Goal: Task Accomplishment & Management: Manage account settings

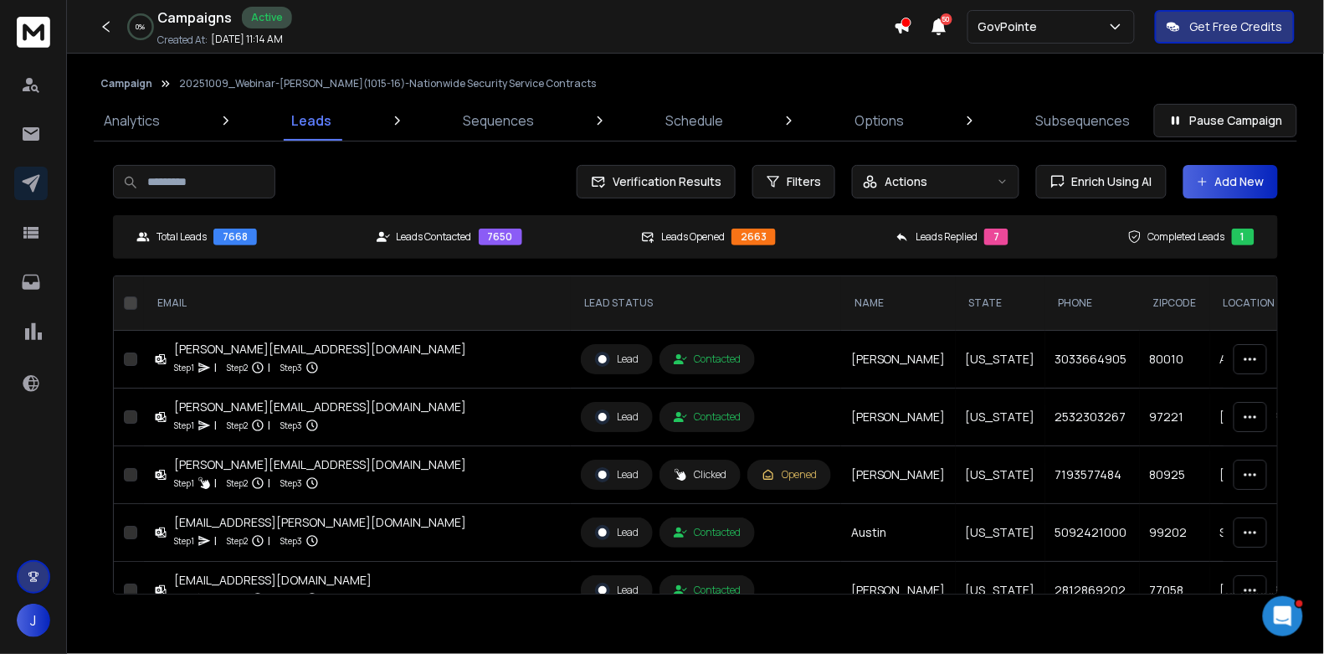
click at [131, 85] on button "Campaign" at bounding box center [126, 83] width 52 height 13
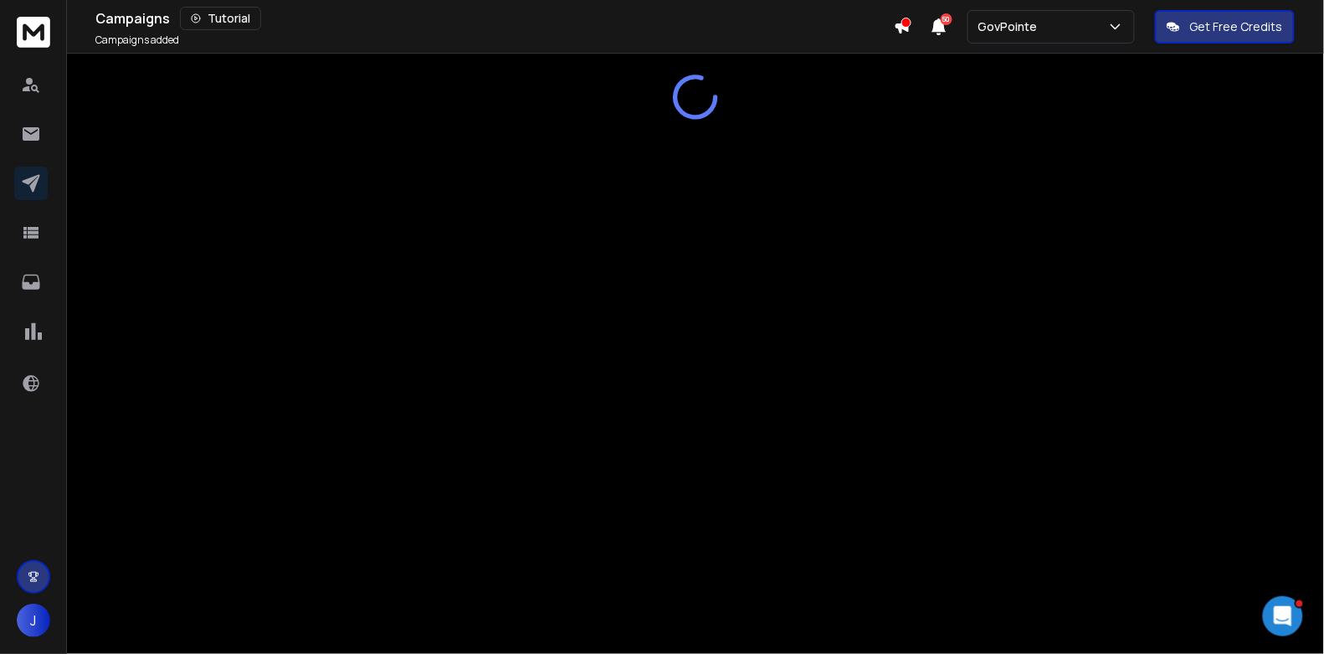
click at [136, 82] on div at bounding box center [695, 97] width 1203 height 54
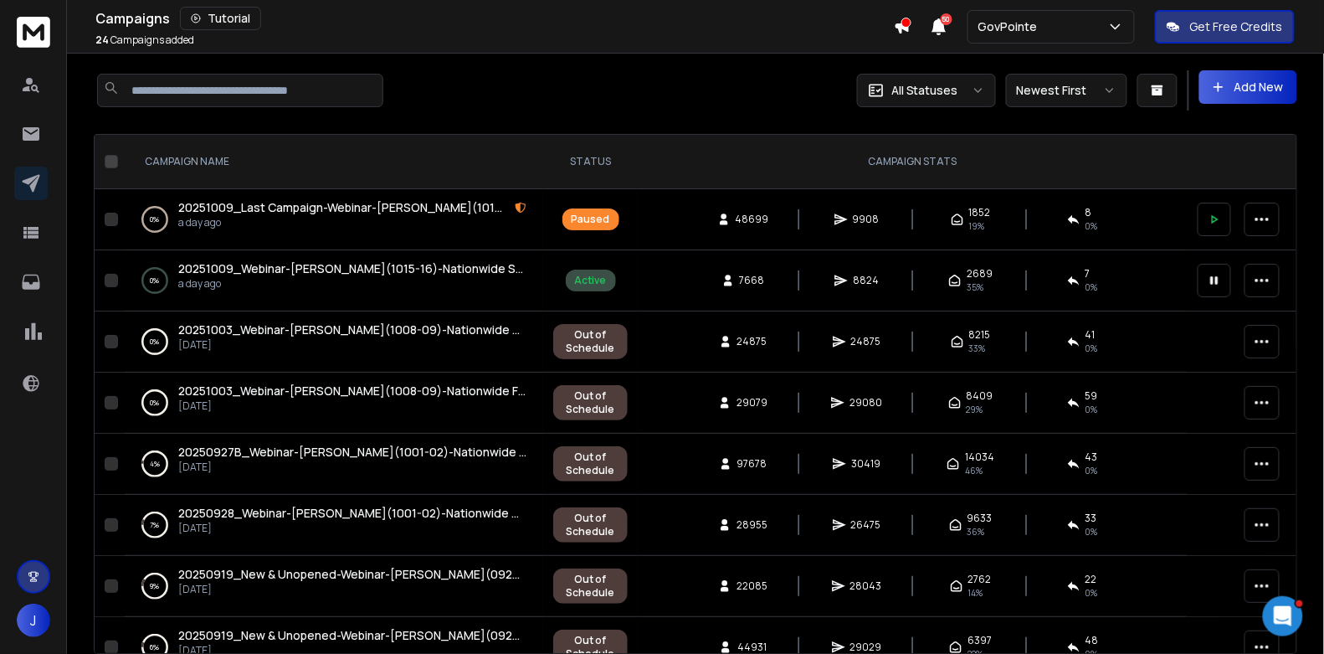
click at [473, 208] on span "20251009_Last Campaign-Webinar-[PERSON_NAME](1015-16)-Nationwide Facility Suppo…" at bounding box center [458, 207] width 561 height 16
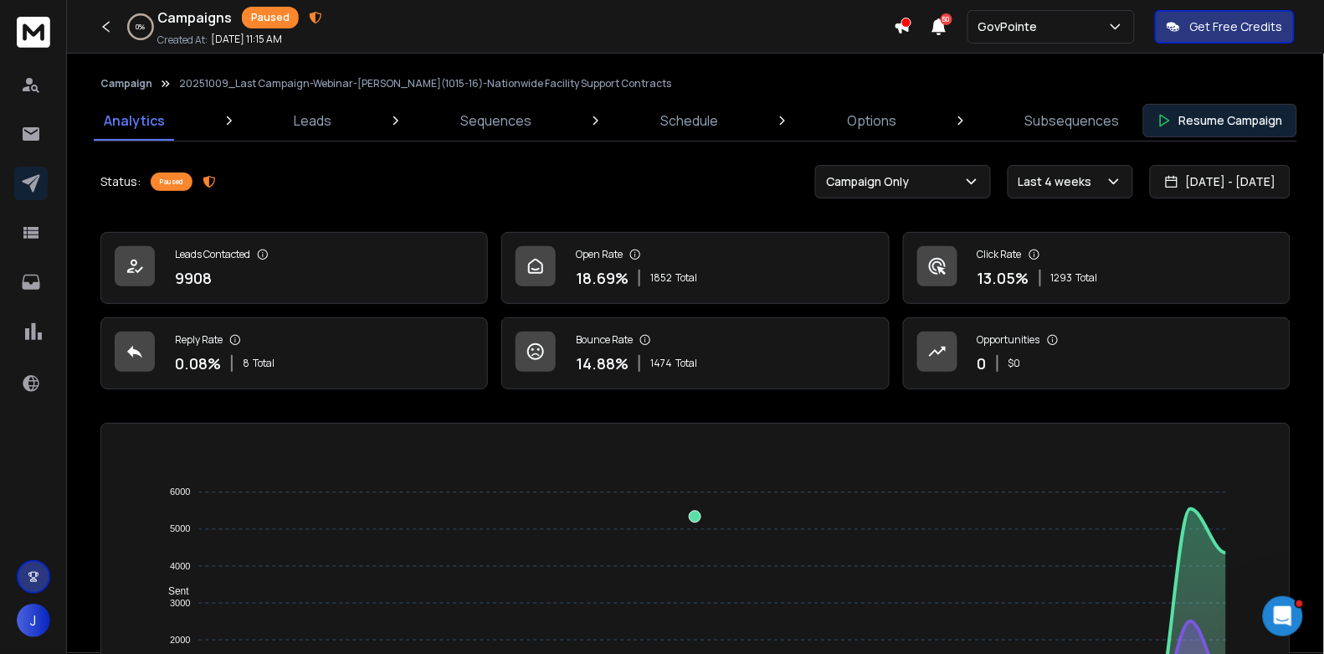
click at [1211, 117] on button "Resume Campaign" at bounding box center [1220, 120] width 154 height 33
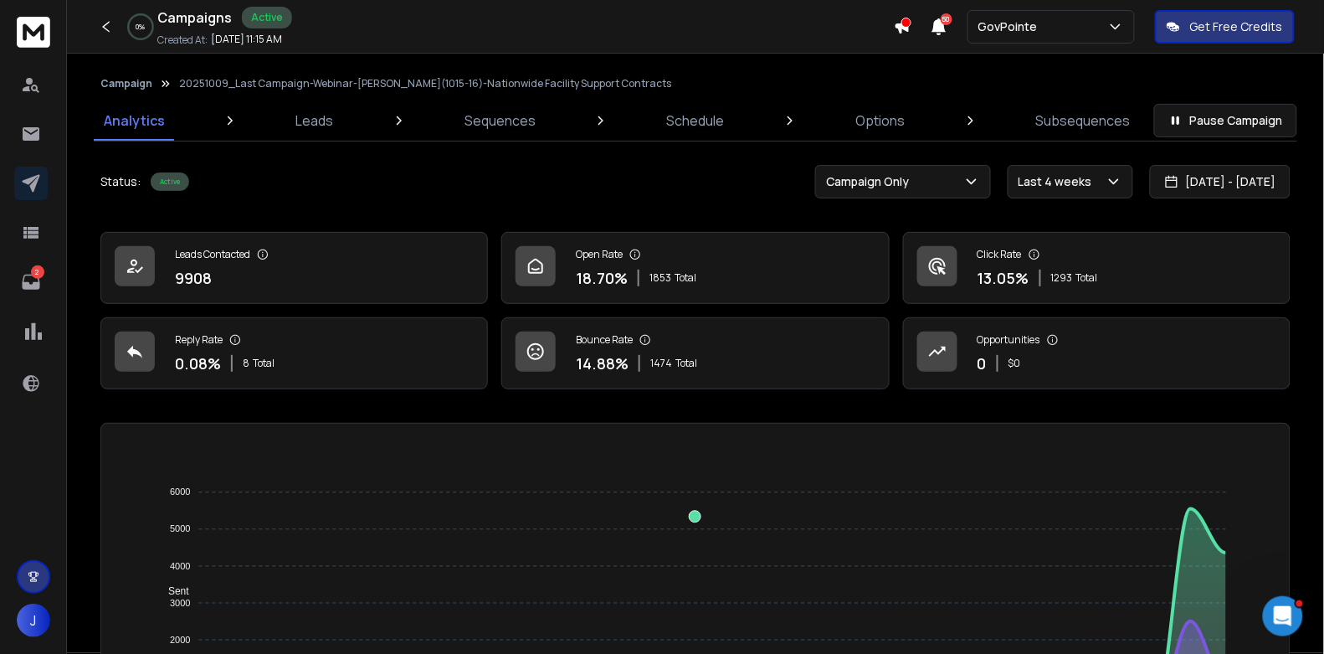
click at [115, 84] on button "Campaign" at bounding box center [126, 83] width 52 height 13
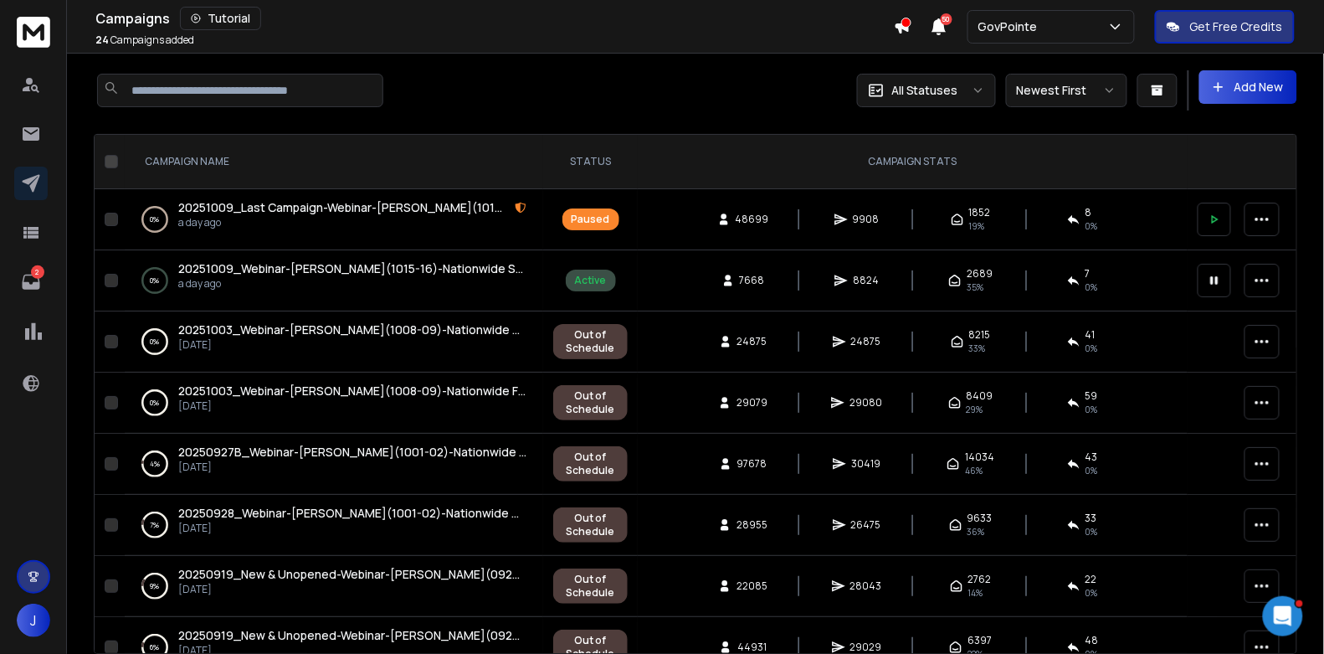
click at [689, 96] on div at bounding box center [395, 90] width 602 height 40
click at [350, 269] on span "20251009_Webinar-[PERSON_NAME](1015-16)-Nationwide Security Service Contracts" at bounding box center [418, 268] width 480 height 16
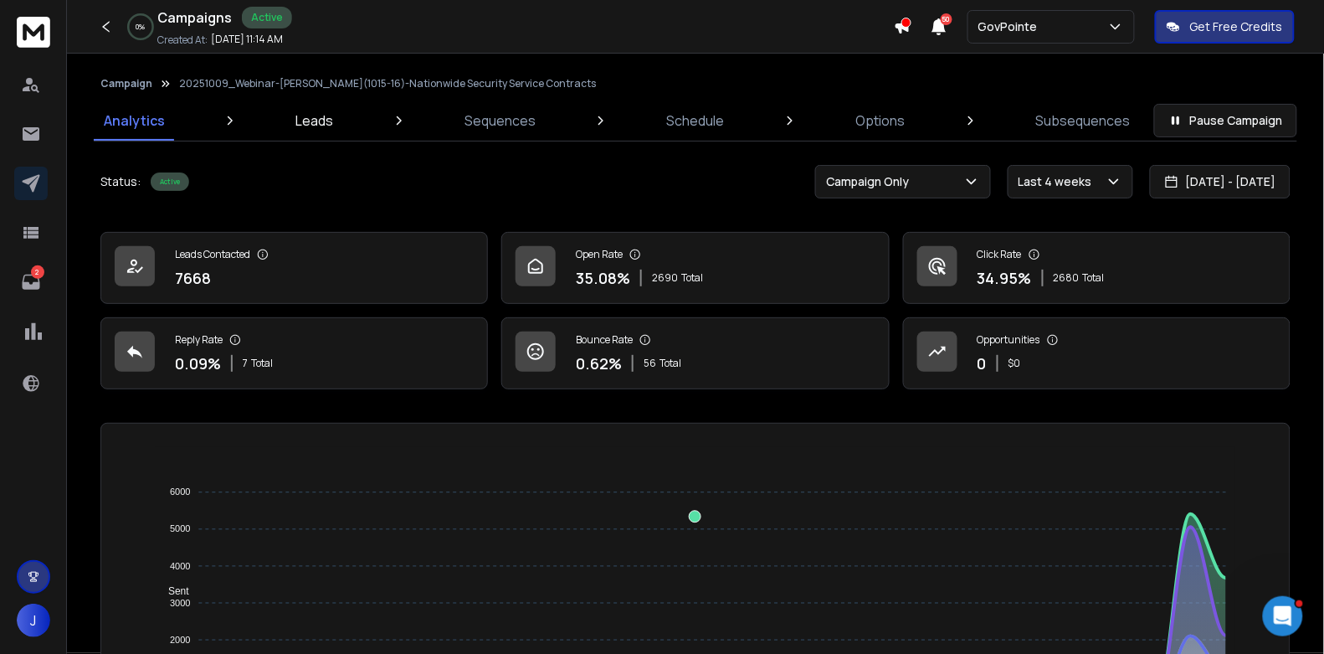
click at [313, 123] on p "Leads" at bounding box center [315, 120] width 38 height 20
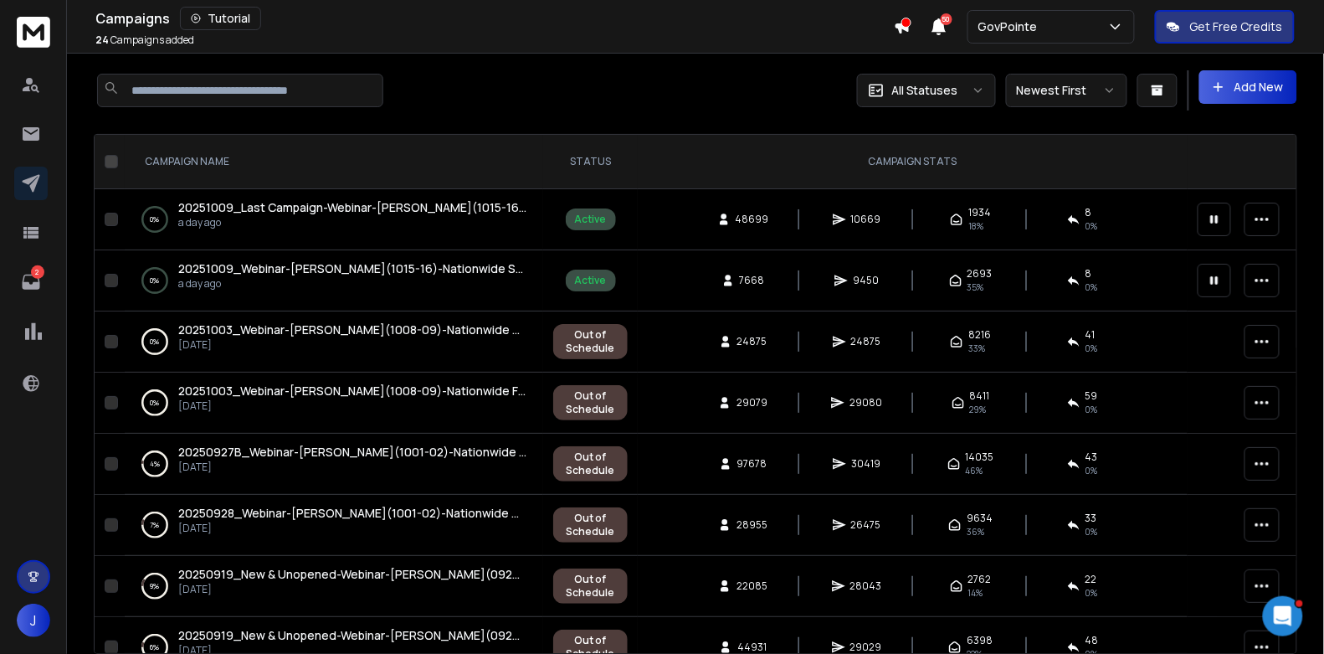
click at [433, 207] on span "20251009_Last Campaign-Webinar-[PERSON_NAME](1015-16)-Nationwide Facility Suppo…" at bounding box center [458, 207] width 561 height 16
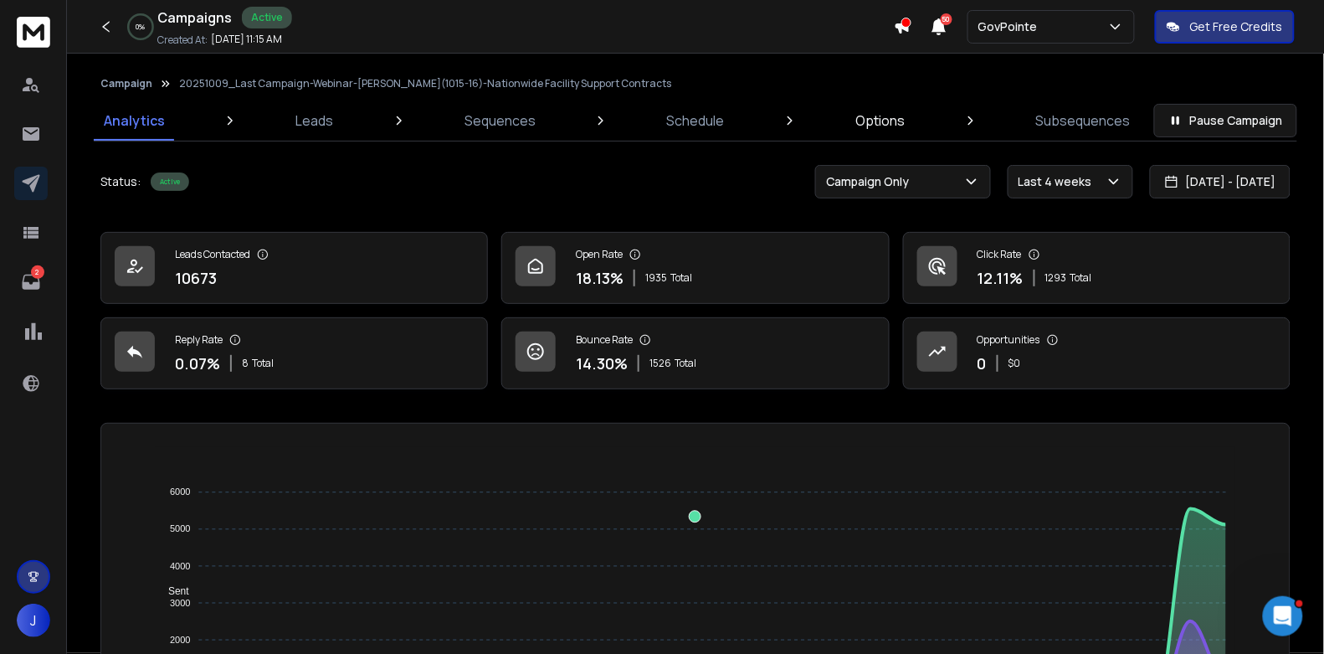
click at [886, 123] on p "Options" at bounding box center [879, 120] width 49 height 20
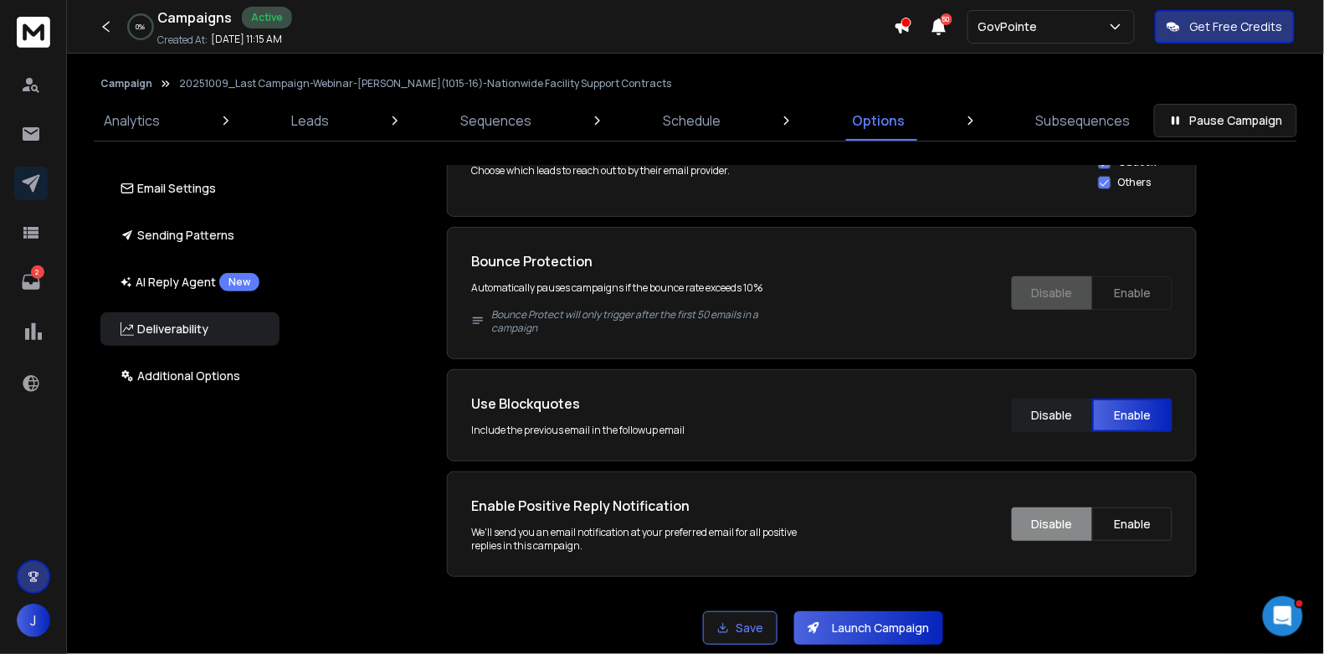
scroll to position [2311, 0]
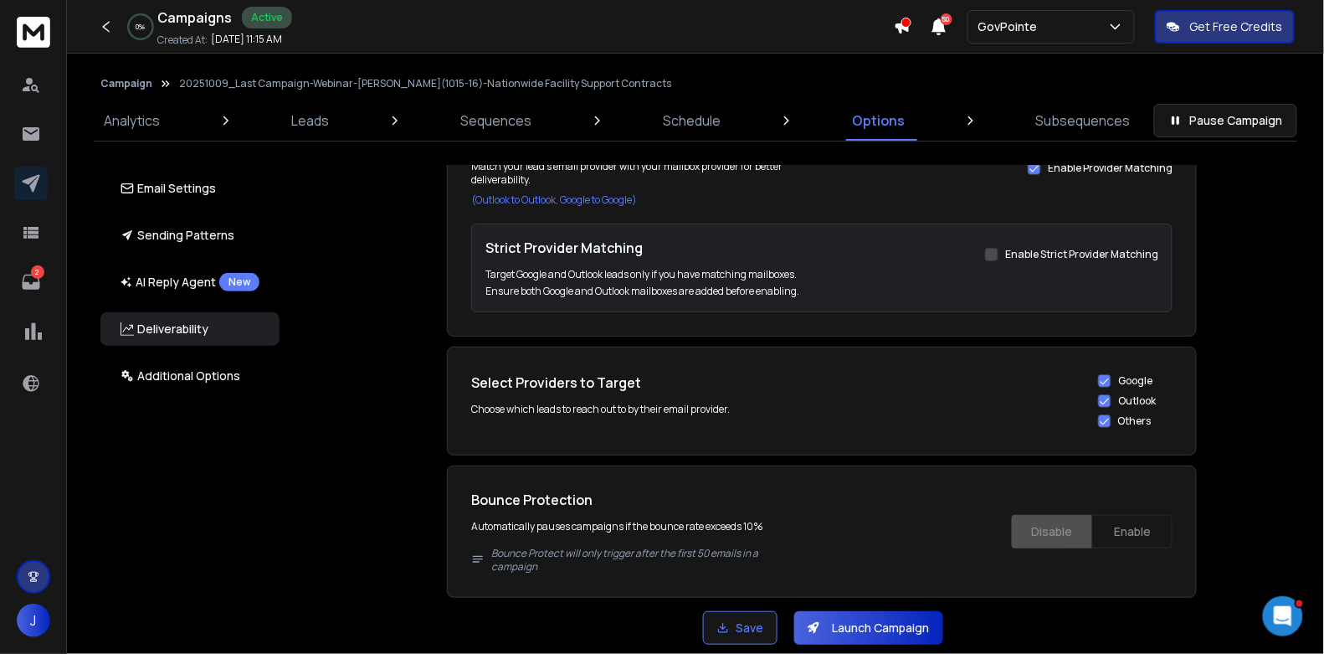
click at [131, 83] on button "Campaign" at bounding box center [126, 83] width 52 height 13
